Goal: Task Accomplishment & Management: Manage account settings

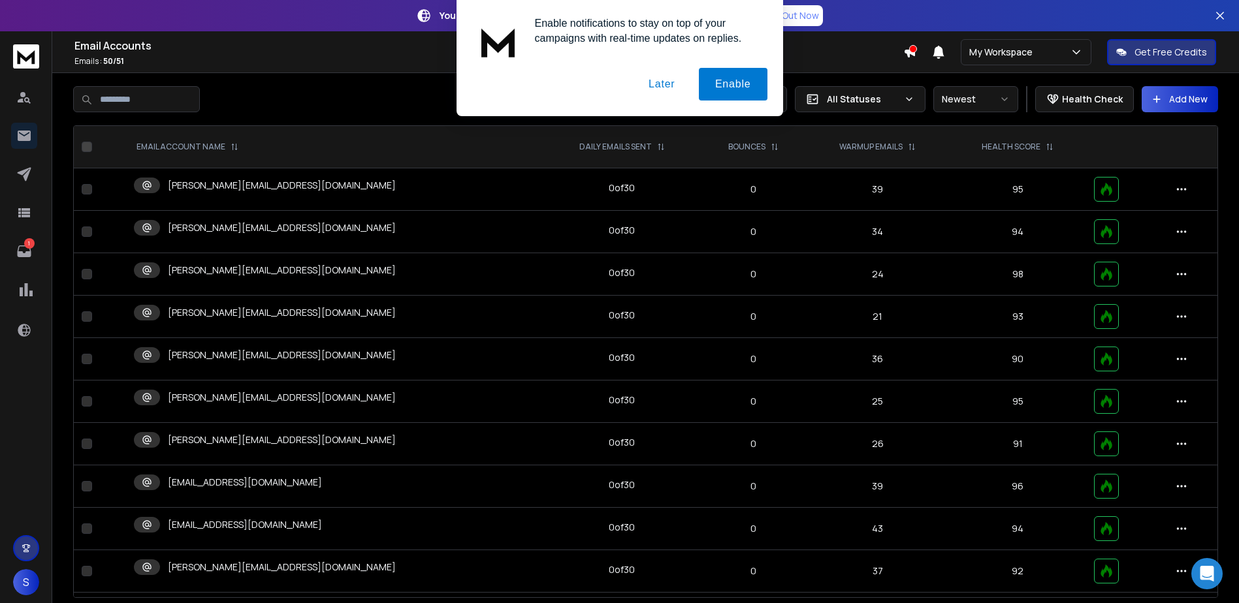
click at [667, 82] on button "Later" at bounding box center [661, 84] width 59 height 33
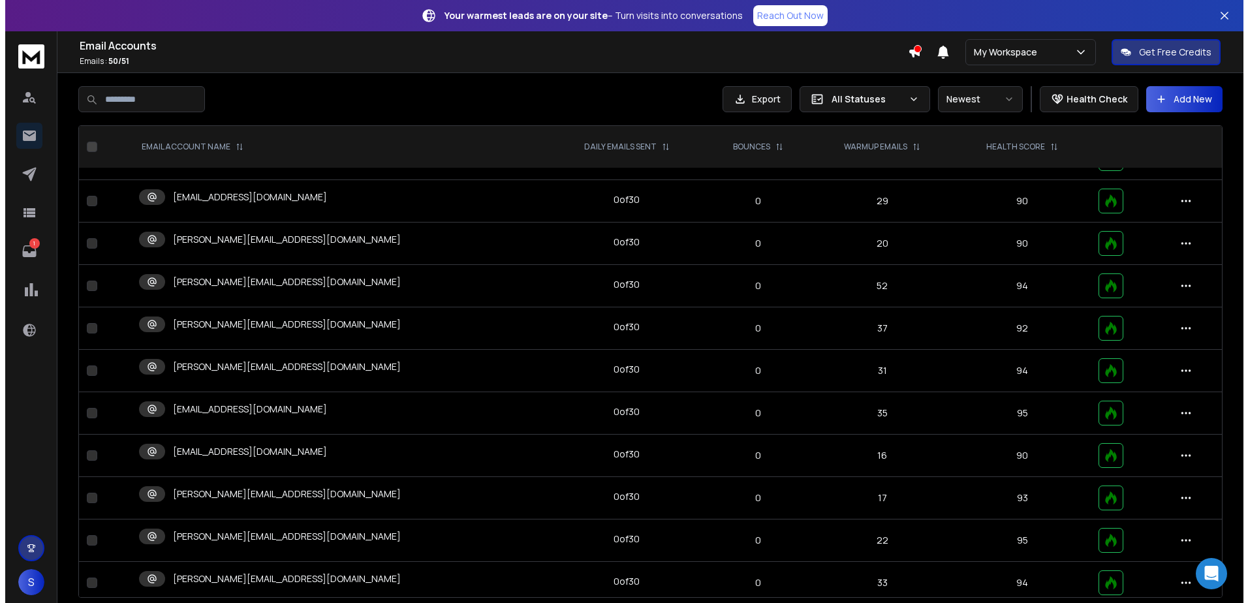
scroll to position [1724, 0]
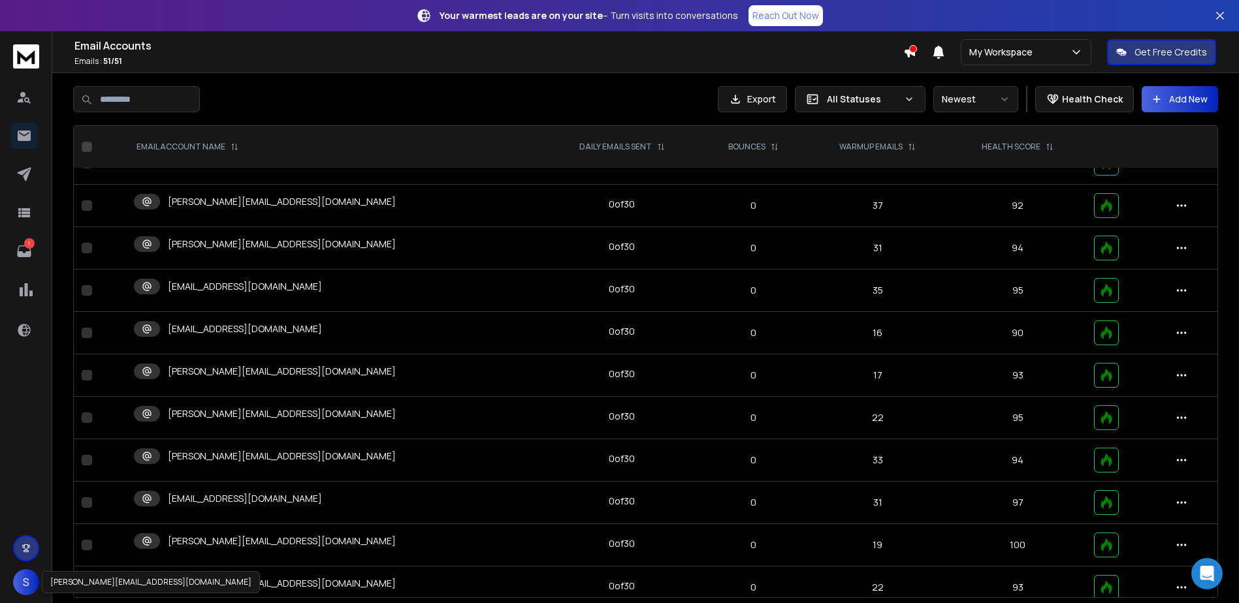
click at [22, 577] on span "S" at bounding box center [26, 582] width 26 height 26
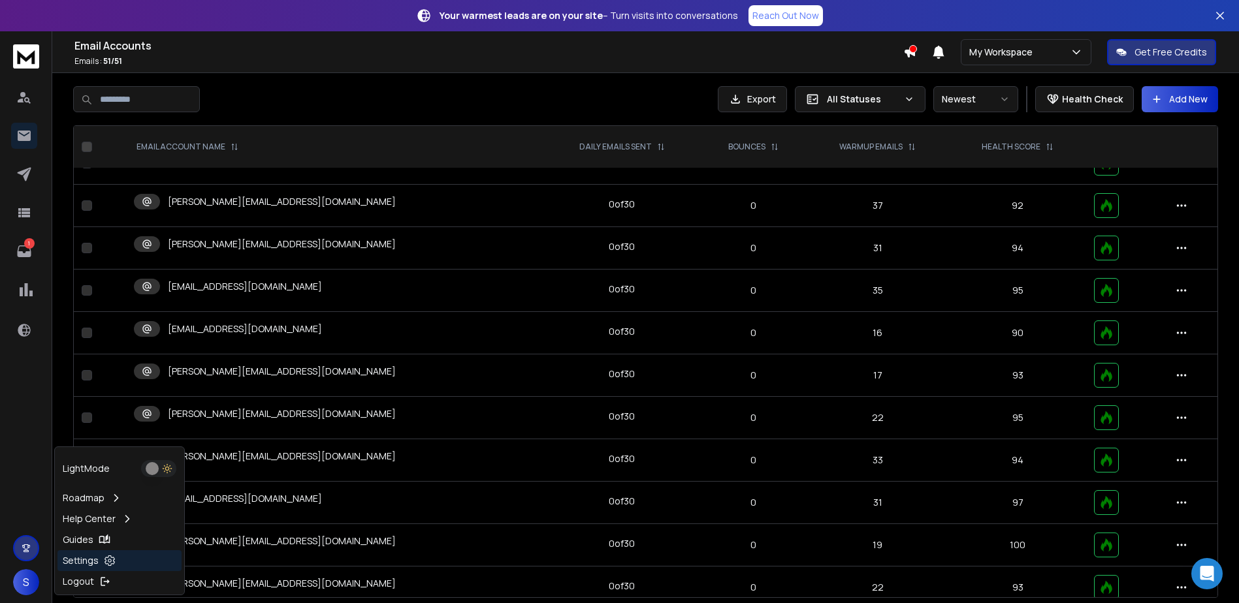
click at [71, 562] on p "Settings" at bounding box center [81, 560] width 36 height 13
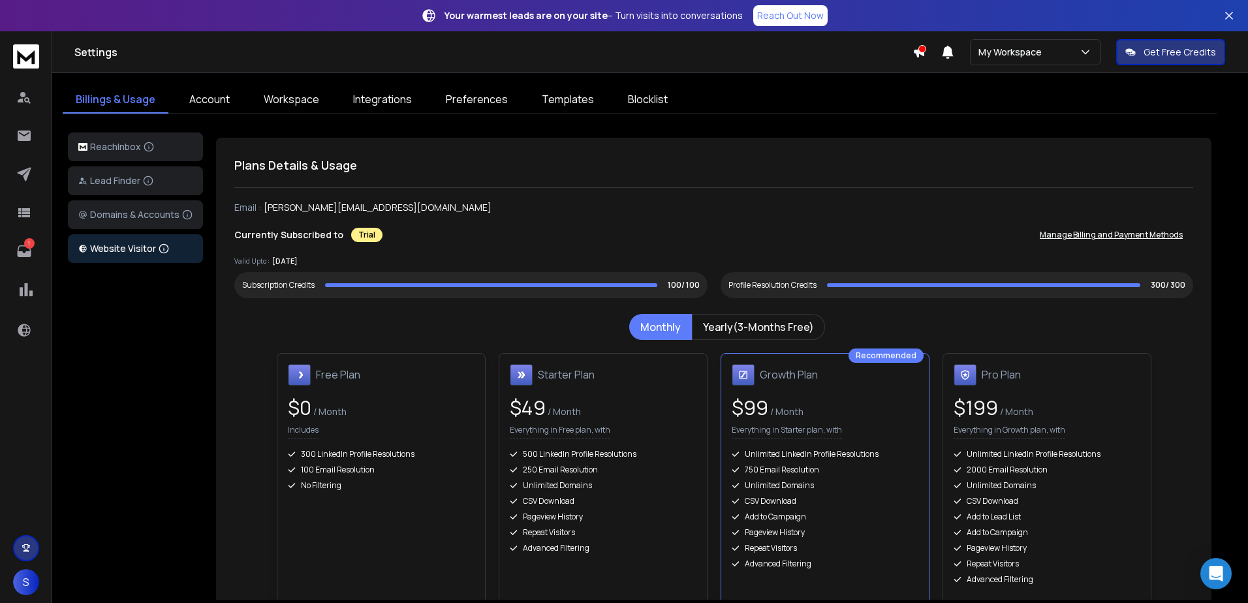
click at [133, 251] on button "Website Visitor" at bounding box center [135, 248] width 135 height 29
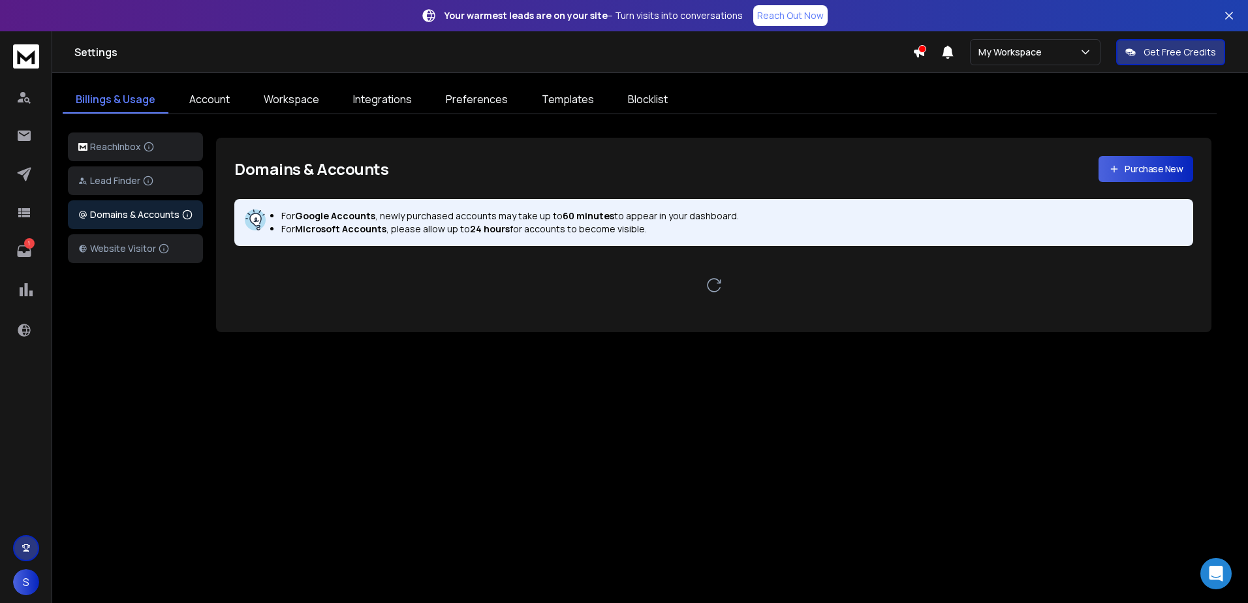
click at [133, 207] on button "Domains & Accounts" at bounding box center [135, 214] width 135 height 29
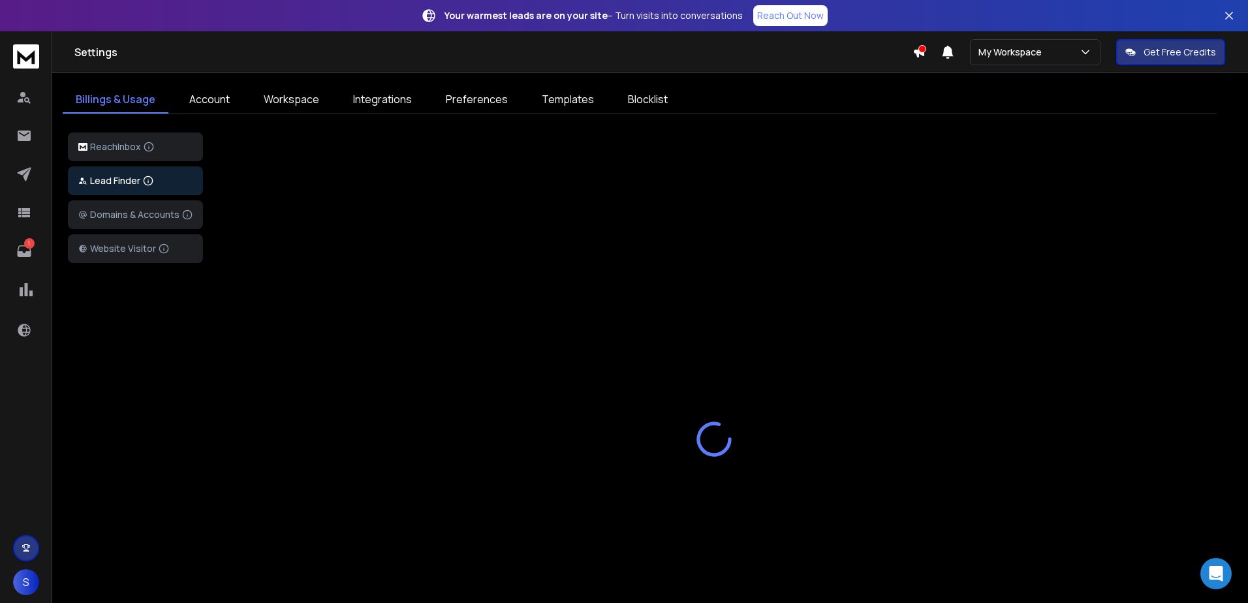
click at [132, 182] on button "Lead Finder" at bounding box center [135, 180] width 135 height 29
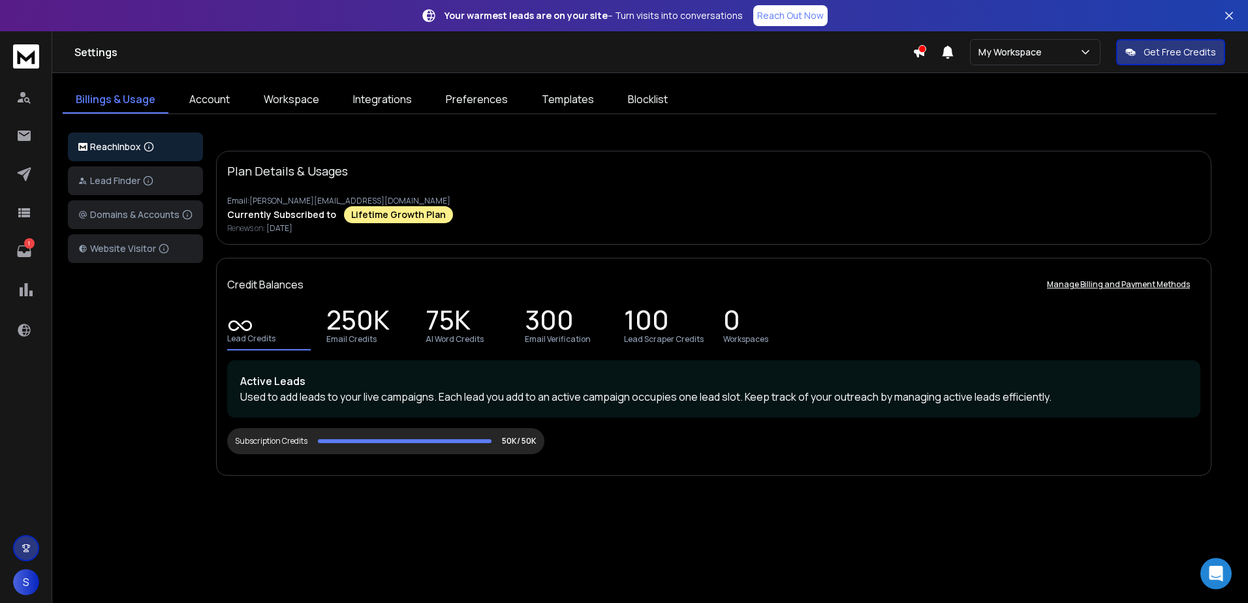
click at [99, 143] on button "ReachInbox" at bounding box center [135, 147] width 135 height 29
click at [213, 101] on link "Account" at bounding box center [209, 99] width 67 height 27
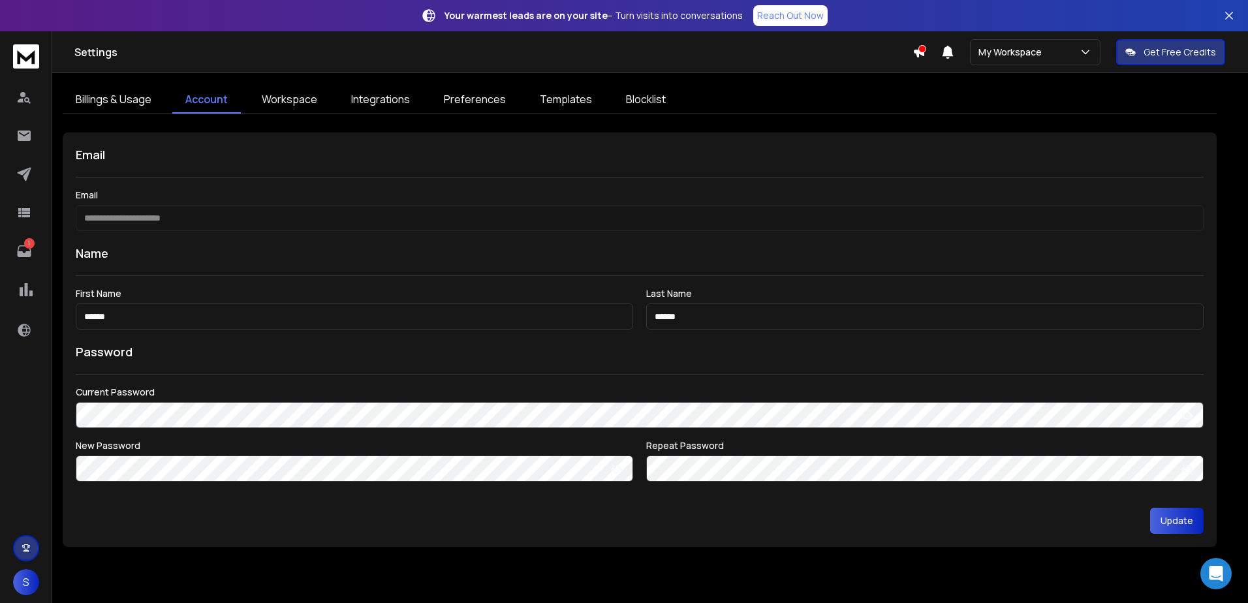
click at [299, 101] on link "Workspace" at bounding box center [290, 99] width 82 height 27
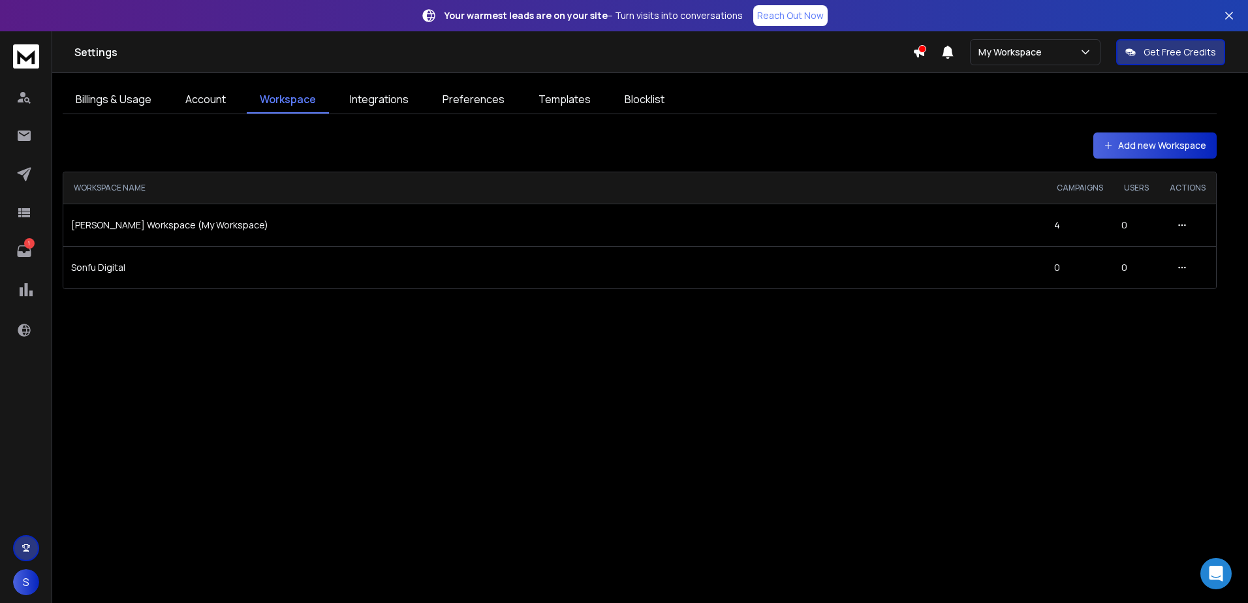
click at [392, 99] on link "Integrations" at bounding box center [379, 99] width 85 height 27
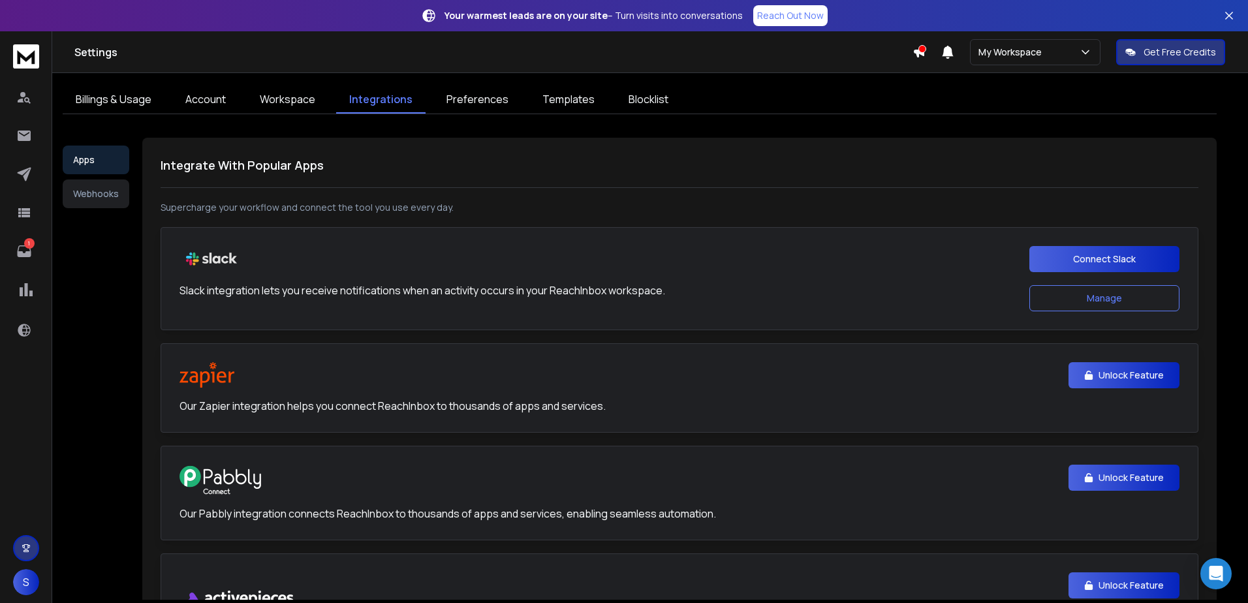
click at [1116, 521] on div "Our Pabbly integration connects ReachInbox to thousands of apps and services, e…" at bounding box center [680, 493] width 1000 height 57
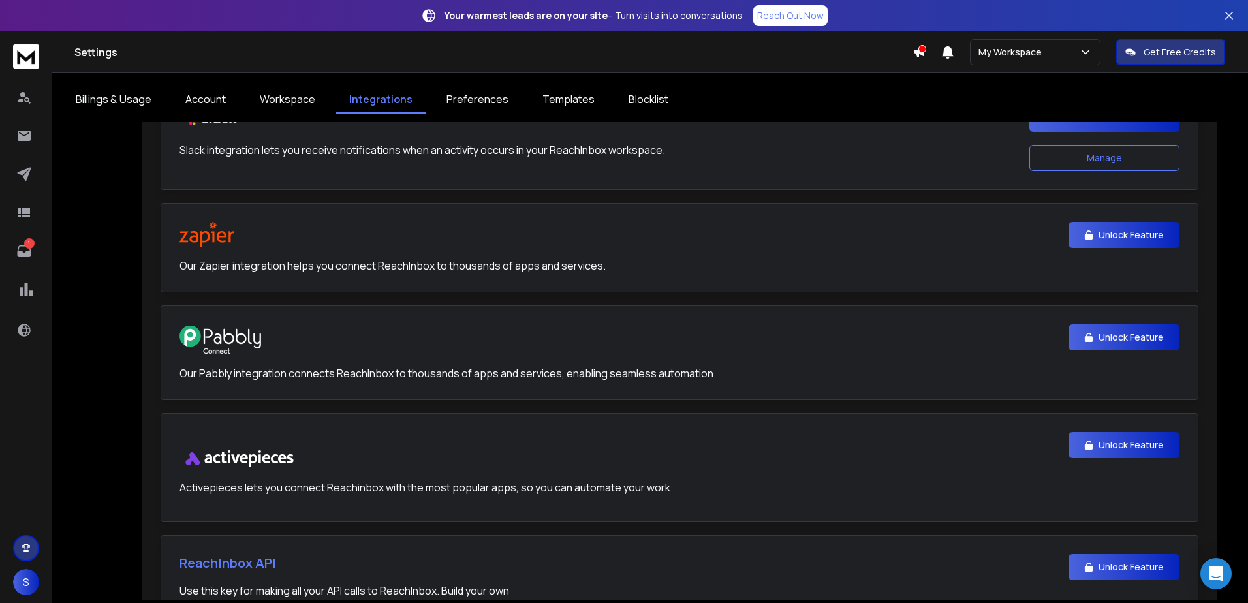
scroll to position [192, 0]
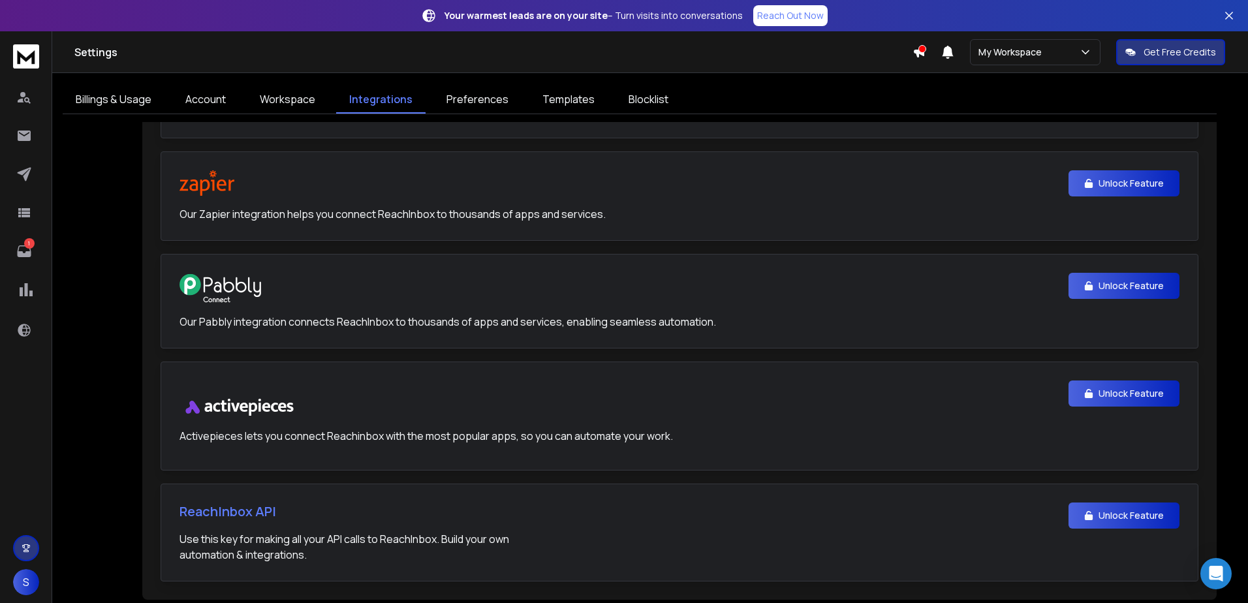
click at [1123, 518] on p "Unlock Feature" at bounding box center [1131, 515] width 65 height 13
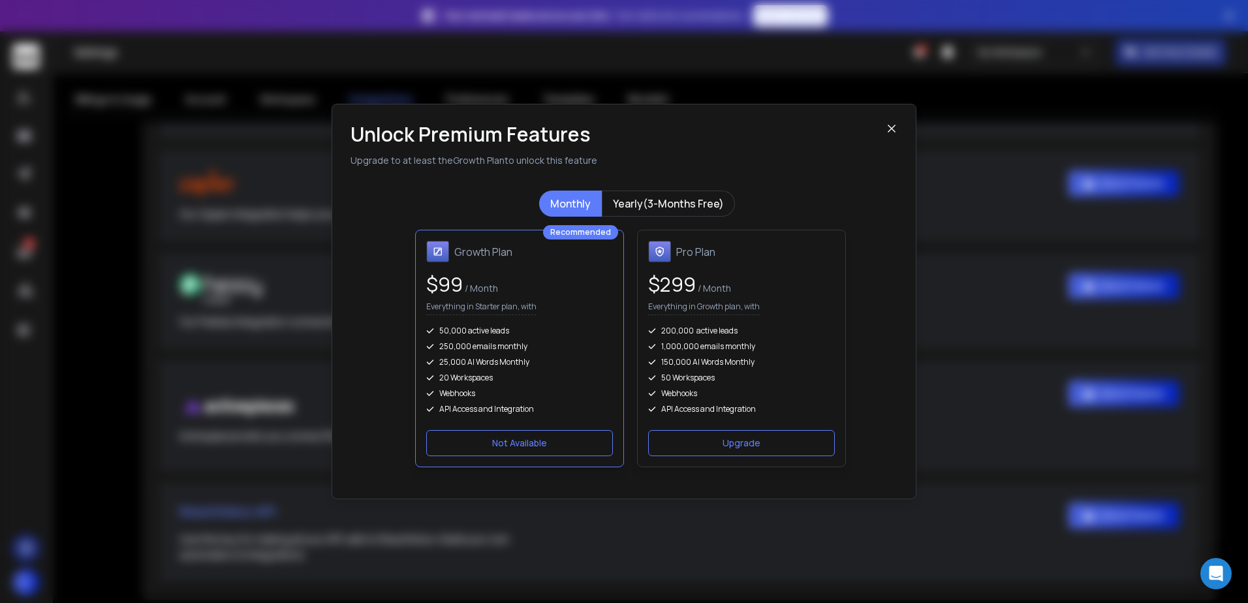
click at [688, 188] on div "Unlock Premium Features Upgrade to at least the Growth Plan to unlock this feat…" at bounding box center [624, 302] width 547 height 358
click at [688, 195] on button "Yearly(3-Months Free)" at bounding box center [668, 204] width 133 height 26
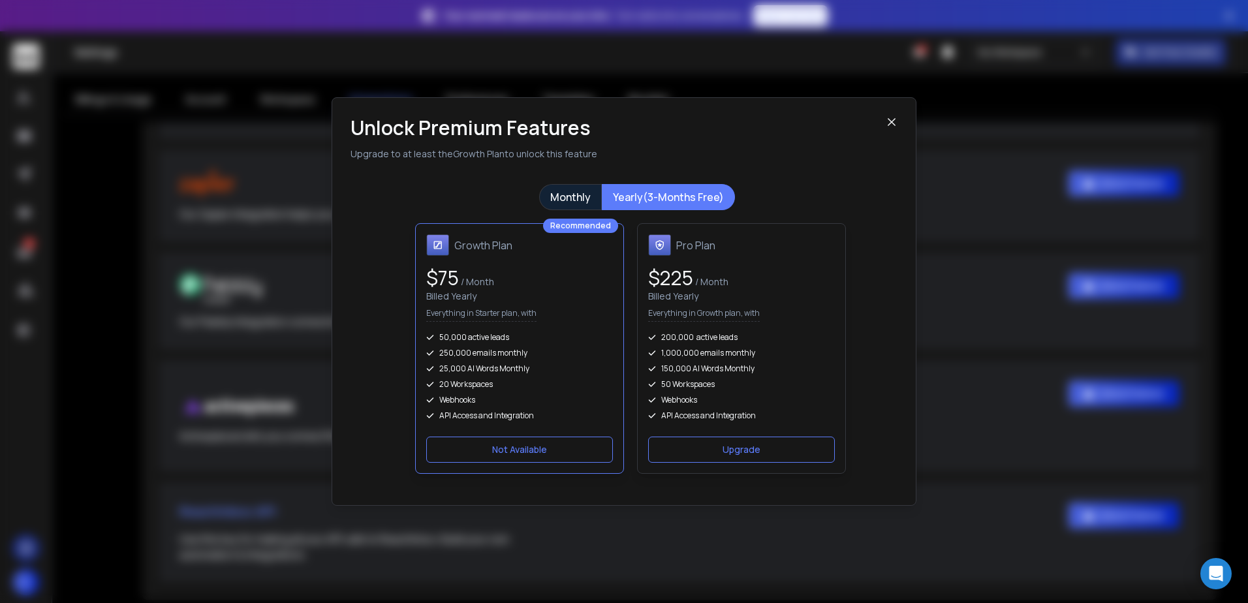
click at [572, 198] on button "Monthly" at bounding box center [570, 197] width 63 height 26
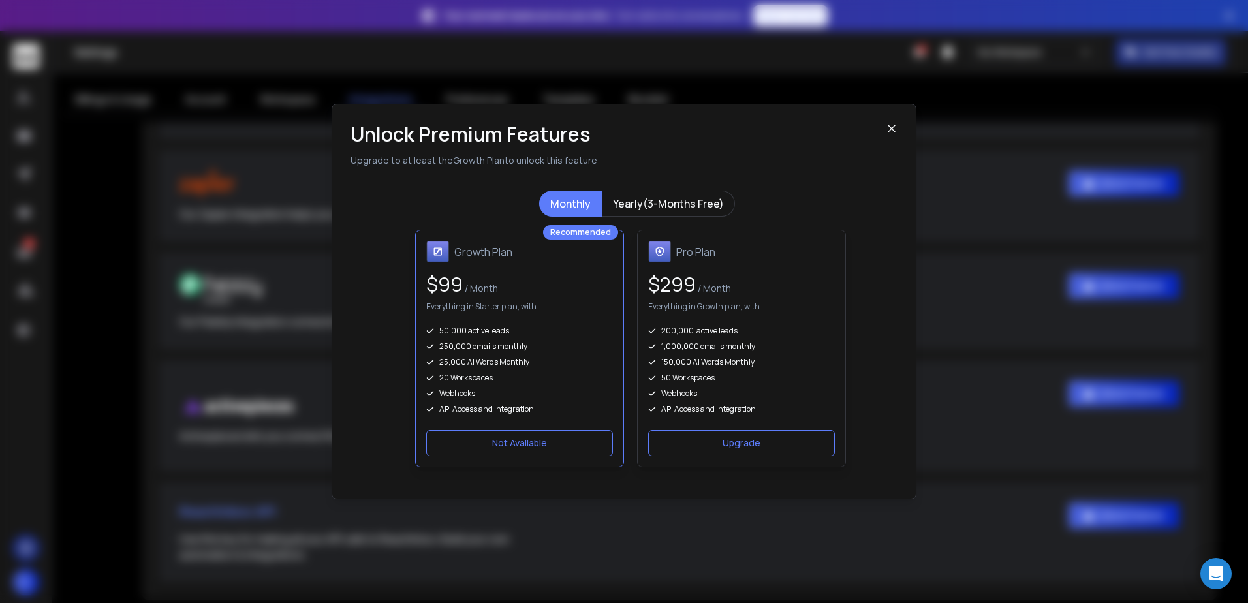
click at [889, 125] on icon at bounding box center [892, 129] width 8 height 8
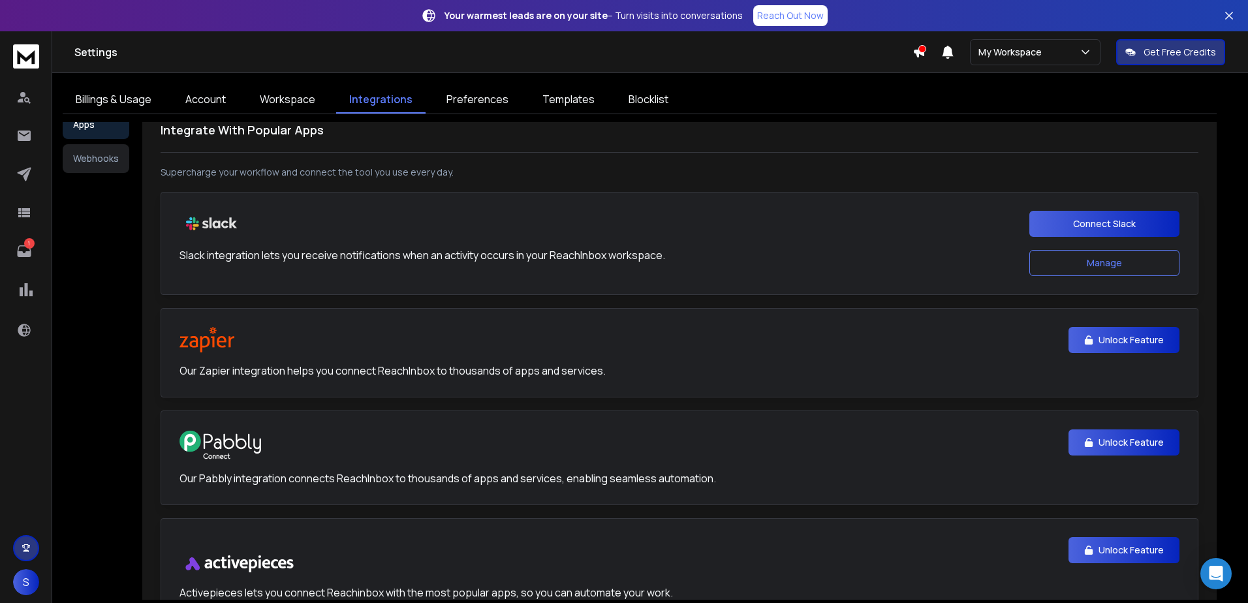
scroll to position [0, 0]
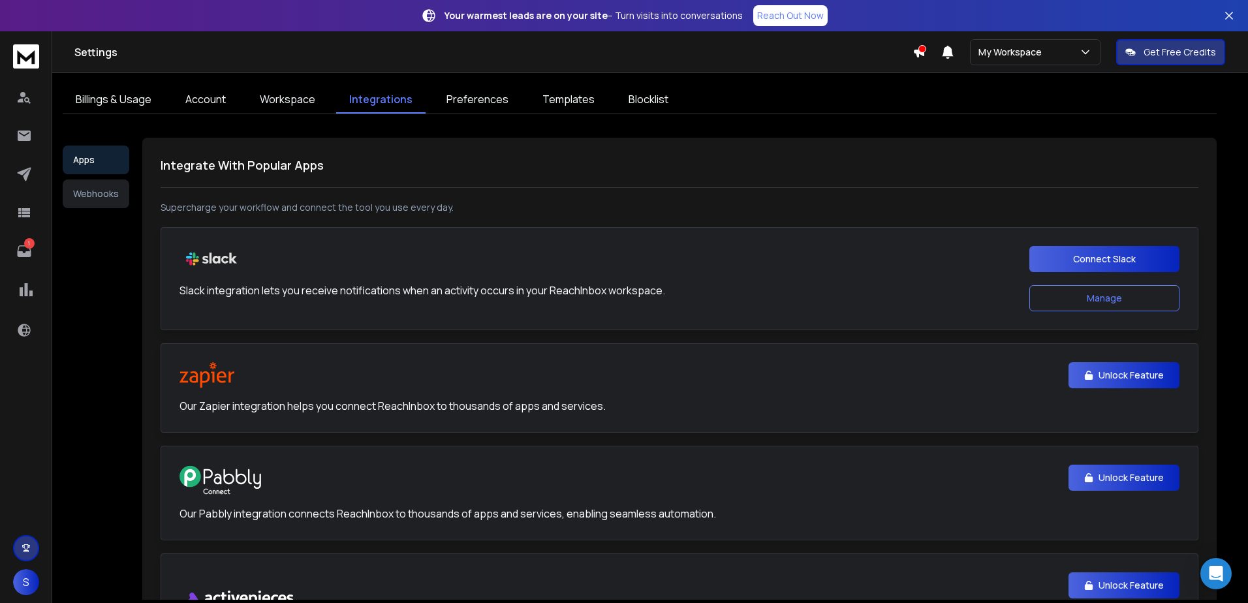
click at [456, 97] on link "Preferences" at bounding box center [478, 99] width 88 height 27
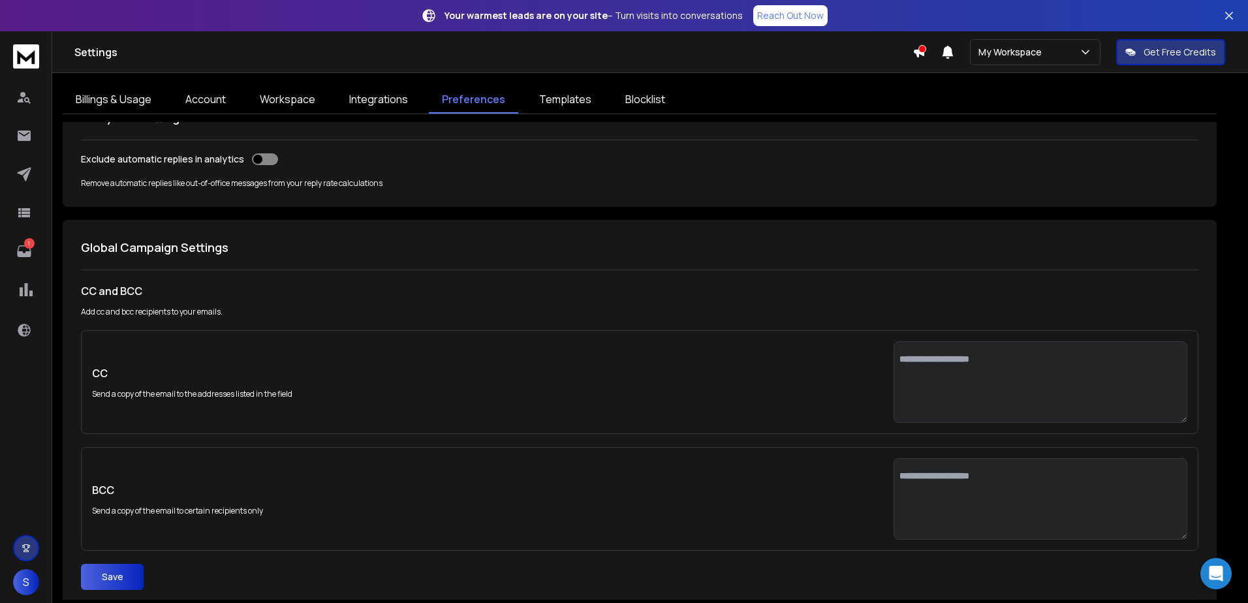
scroll to position [450, 0]
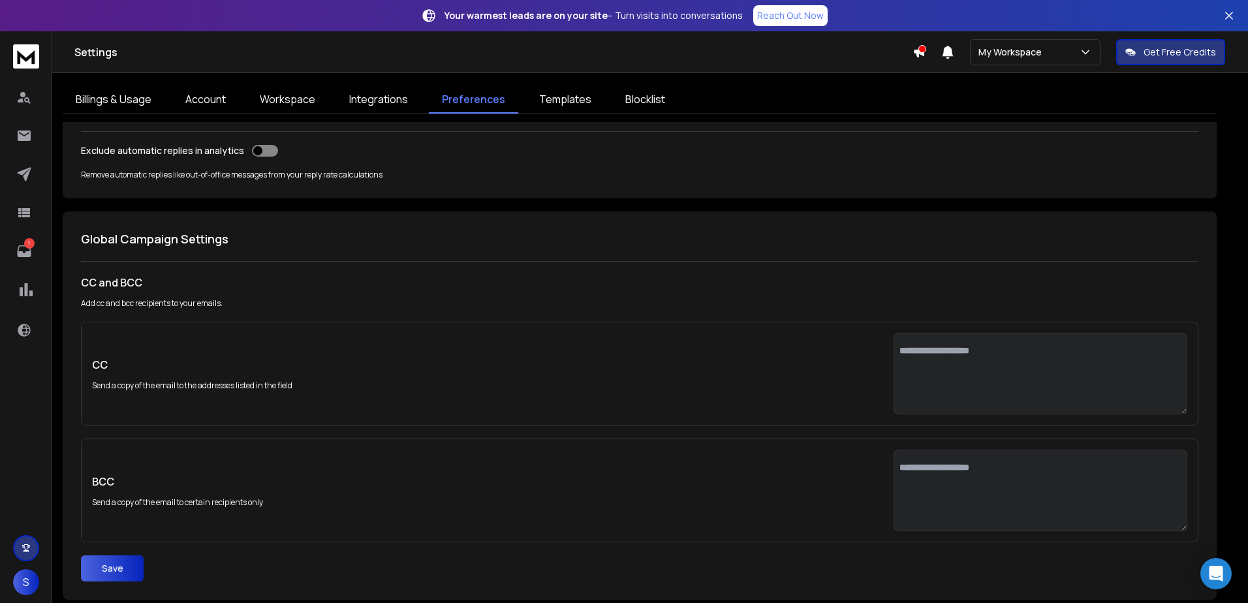
click at [562, 95] on link "Templates" at bounding box center [565, 99] width 78 height 27
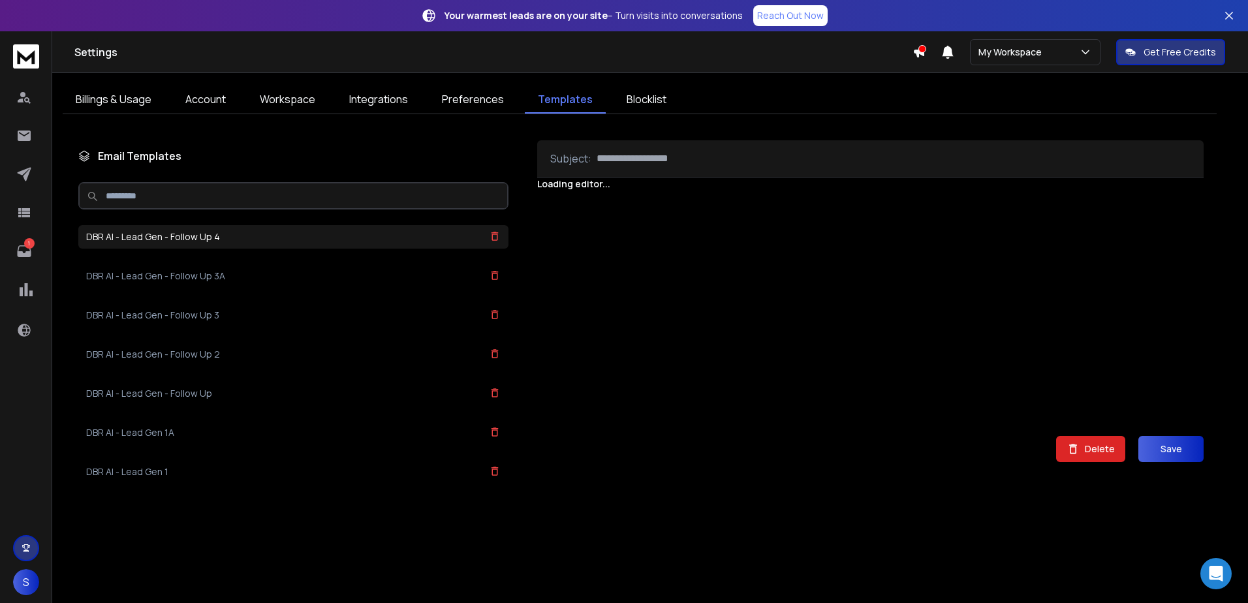
click at [651, 97] on link "Blocklist" at bounding box center [647, 99] width 66 height 27
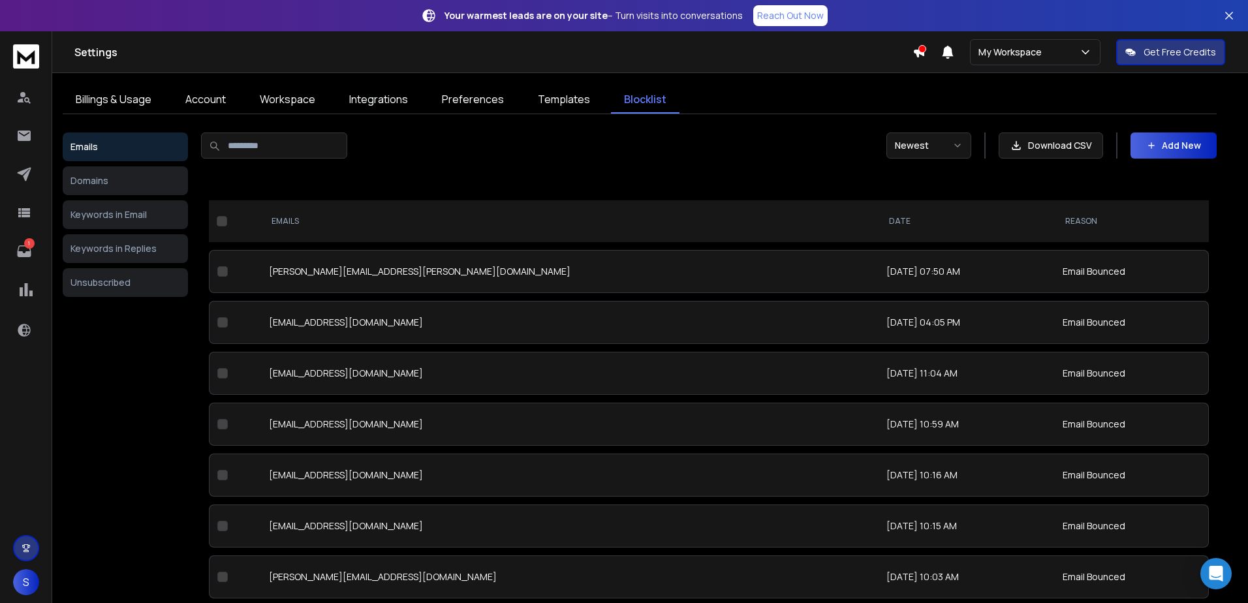
click at [381, 97] on link "Integrations" at bounding box center [378, 99] width 85 height 27
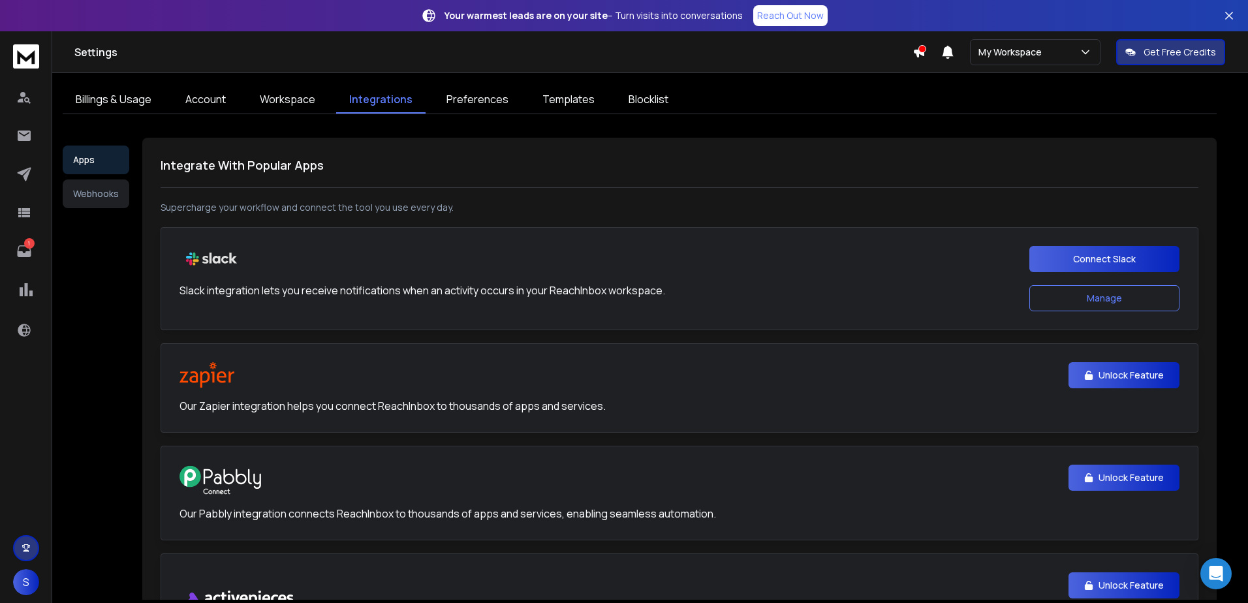
click at [111, 195] on button "Webhooks" at bounding box center [96, 194] width 67 height 29
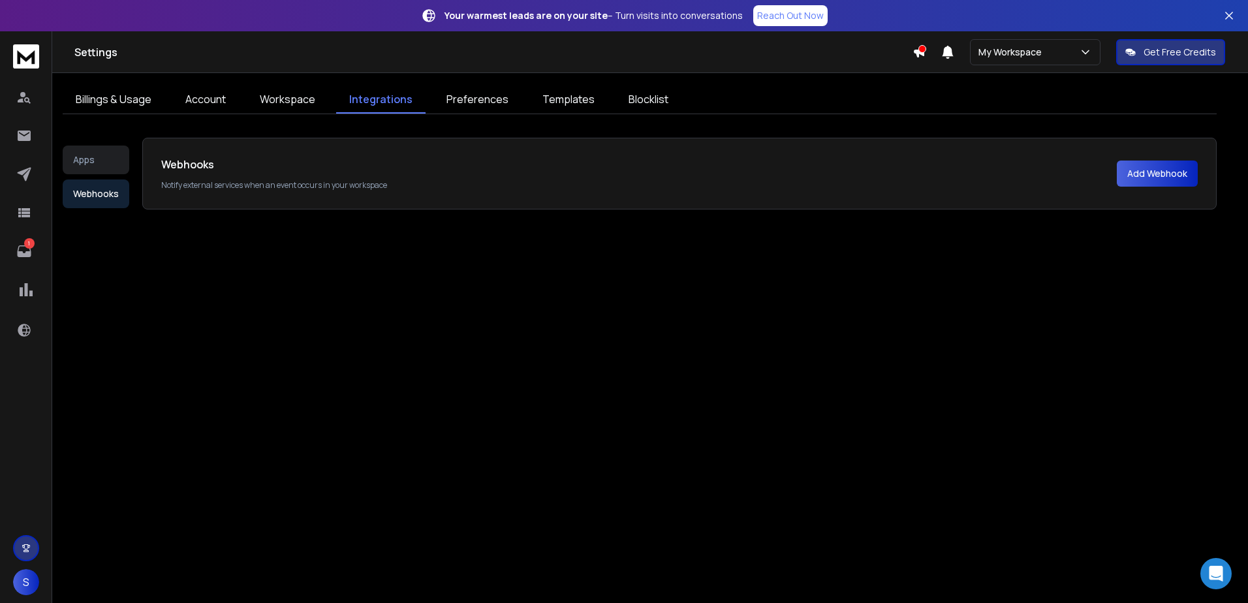
click at [132, 95] on link "Billings & Usage" at bounding box center [114, 99] width 102 height 27
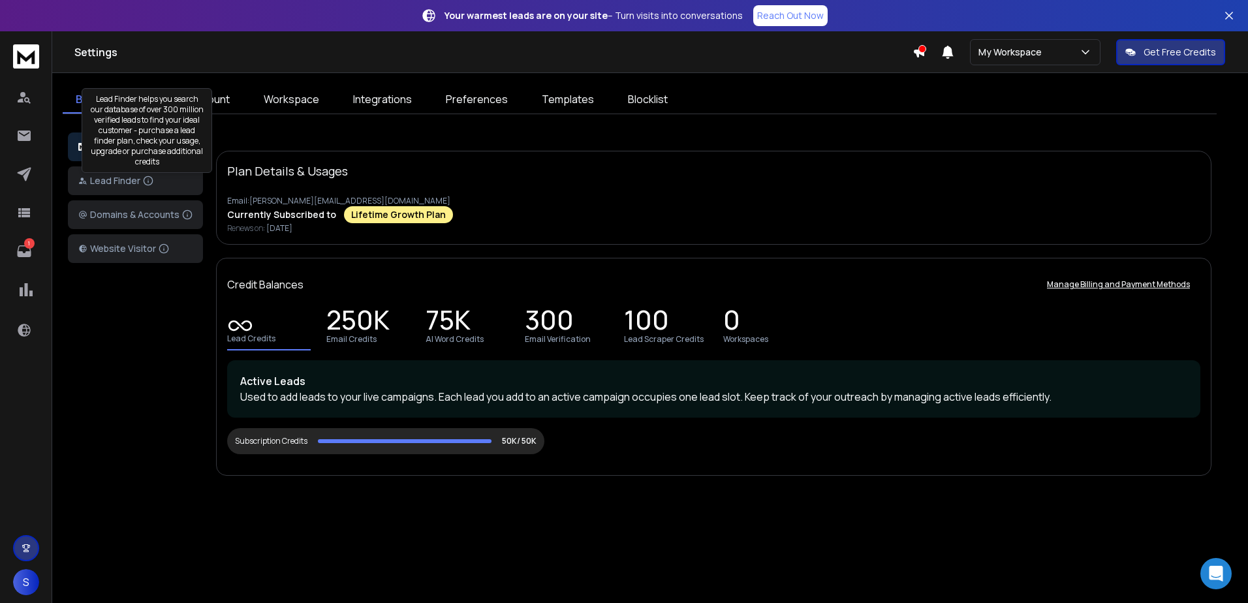
click at [143, 180] on icon "button" at bounding box center [148, 181] width 10 height 10
